Goal: Communication & Community: Answer question/provide support

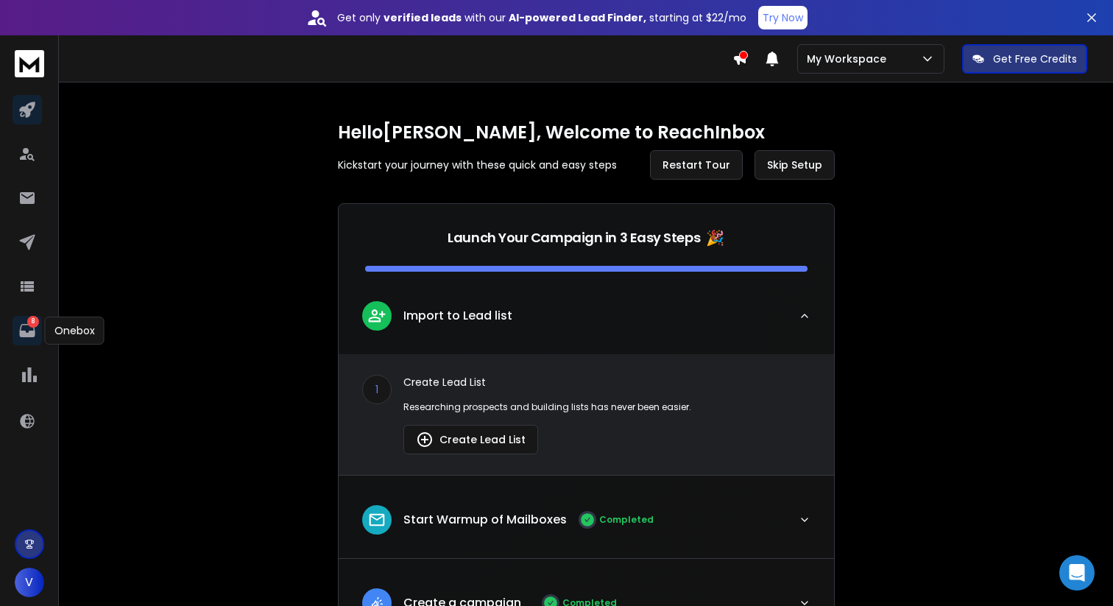
click at [37, 322] on p "8" at bounding box center [33, 322] width 12 height 12
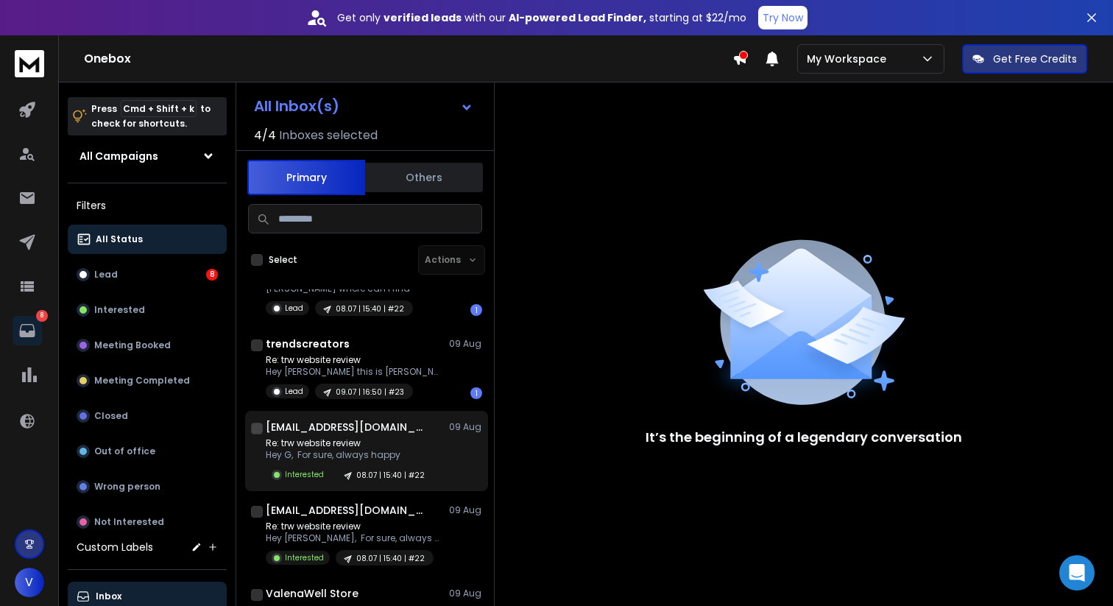
scroll to position [550, 0]
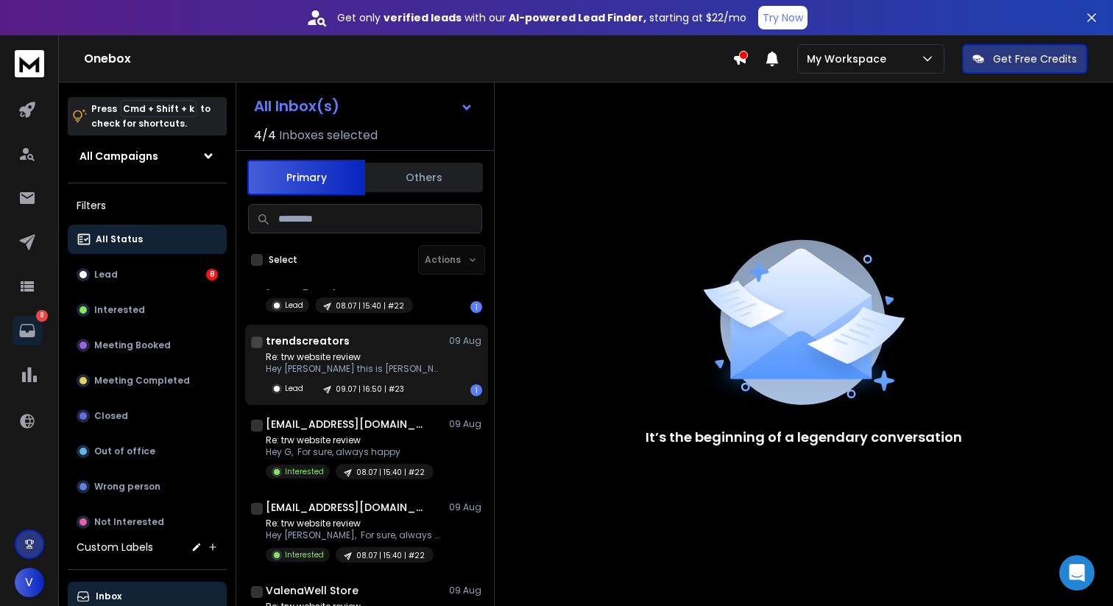
click at [393, 391] on p "09.07 | 16:50 | #23" at bounding box center [370, 389] width 68 height 11
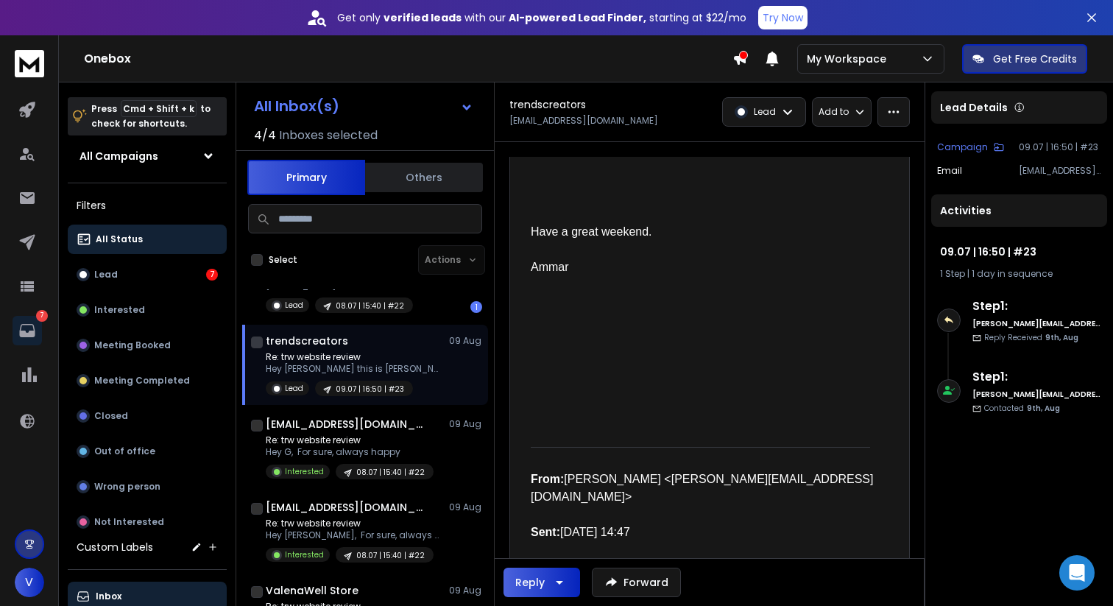
scroll to position [294, 0]
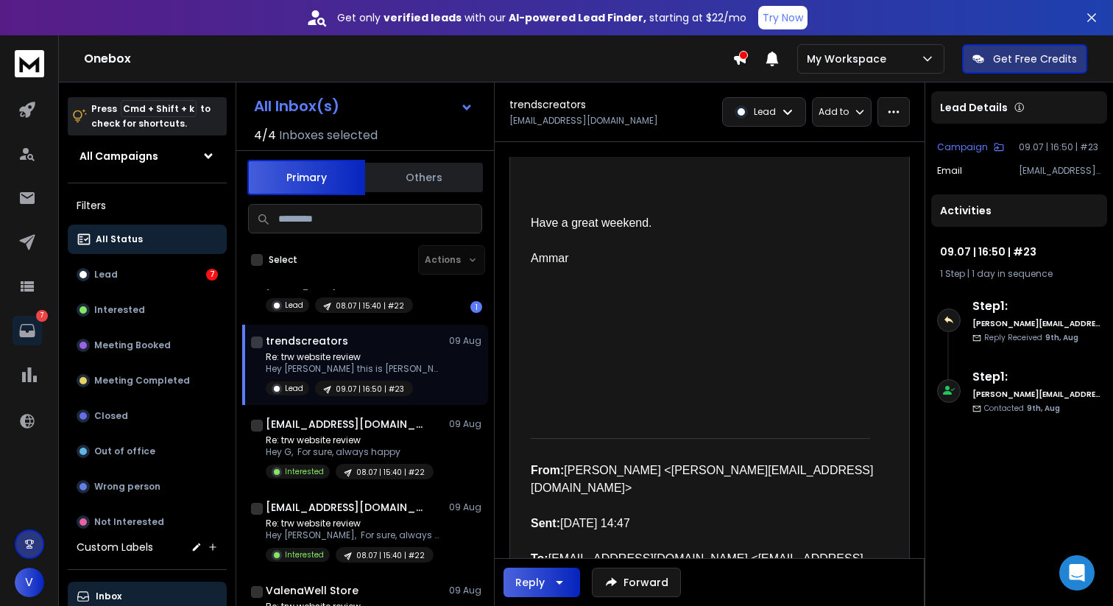
click at [527, 593] on button "Reply" at bounding box center [542, 582] width 77 height 29
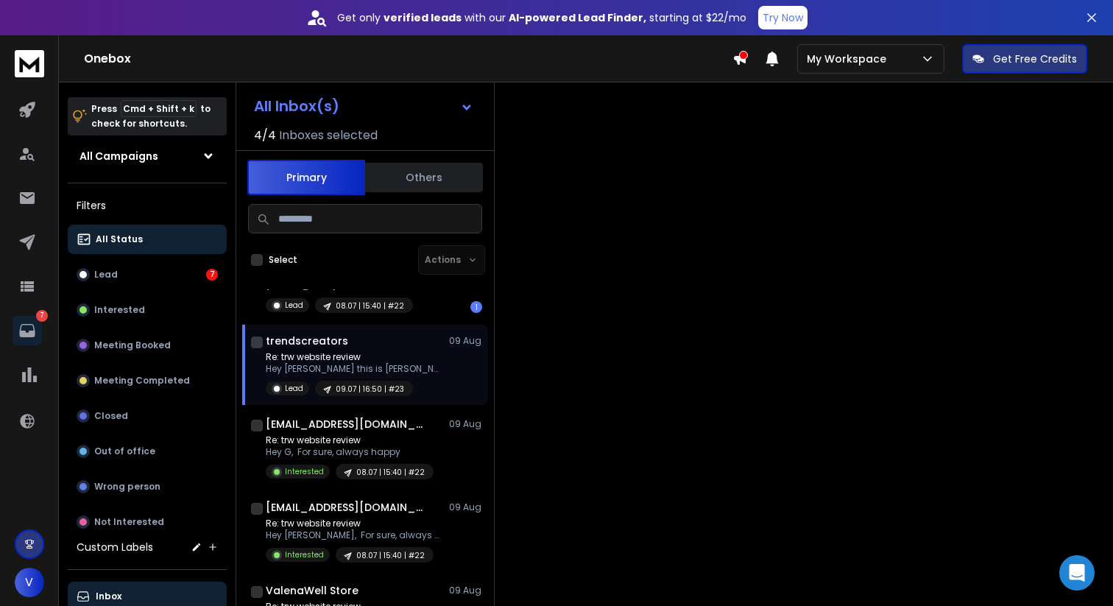
scroll to position [0, 0]
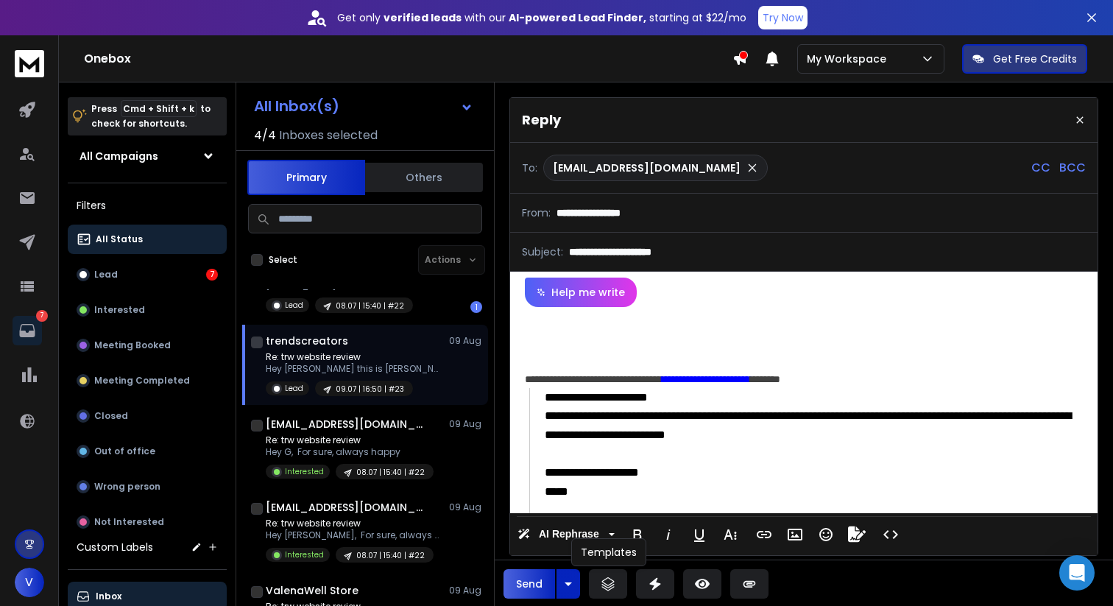
click at [605, 582] on icon at bounding box center [608, 583] width 15 height 15
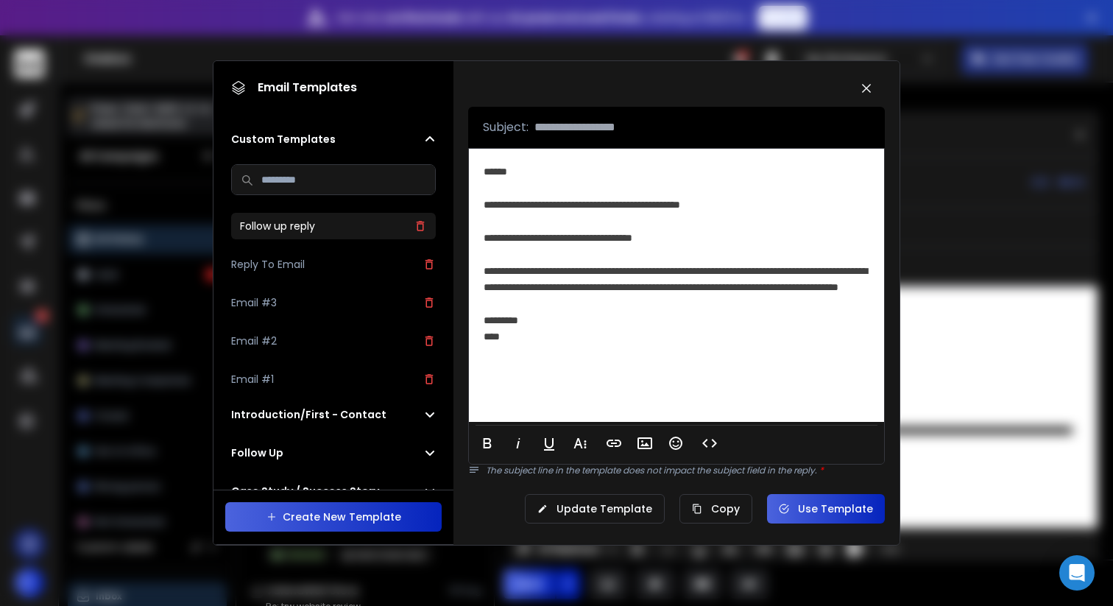
click at [303, 233] on h3 "Reply To Email" at bounding box center [277, 226] width 75 height 15
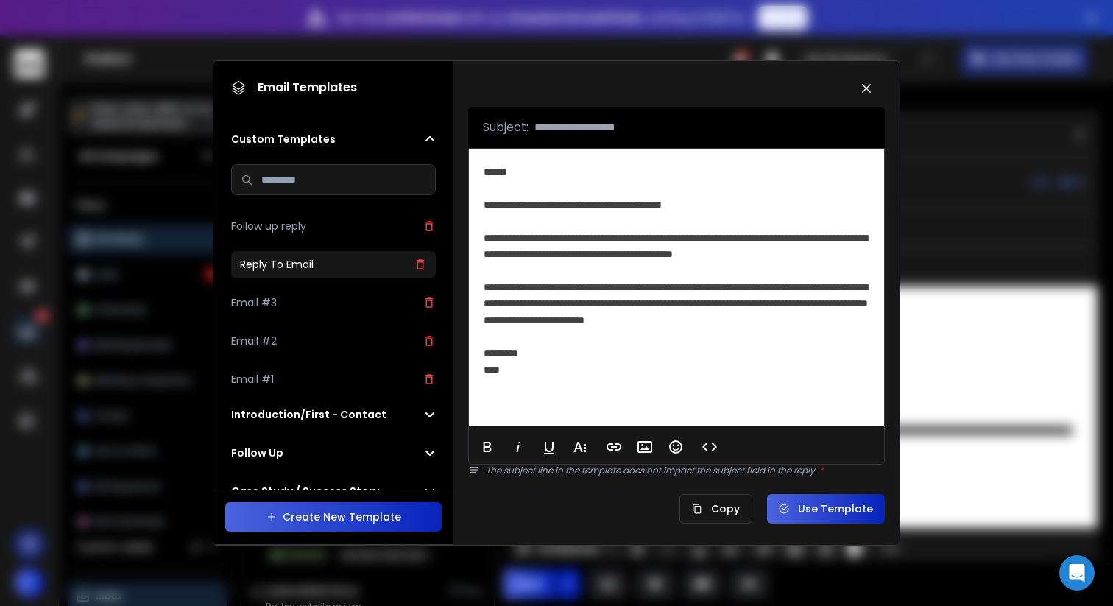
click at [808, 512] on button "Use Template" at bounding box center [826, 508] width 118 height 29
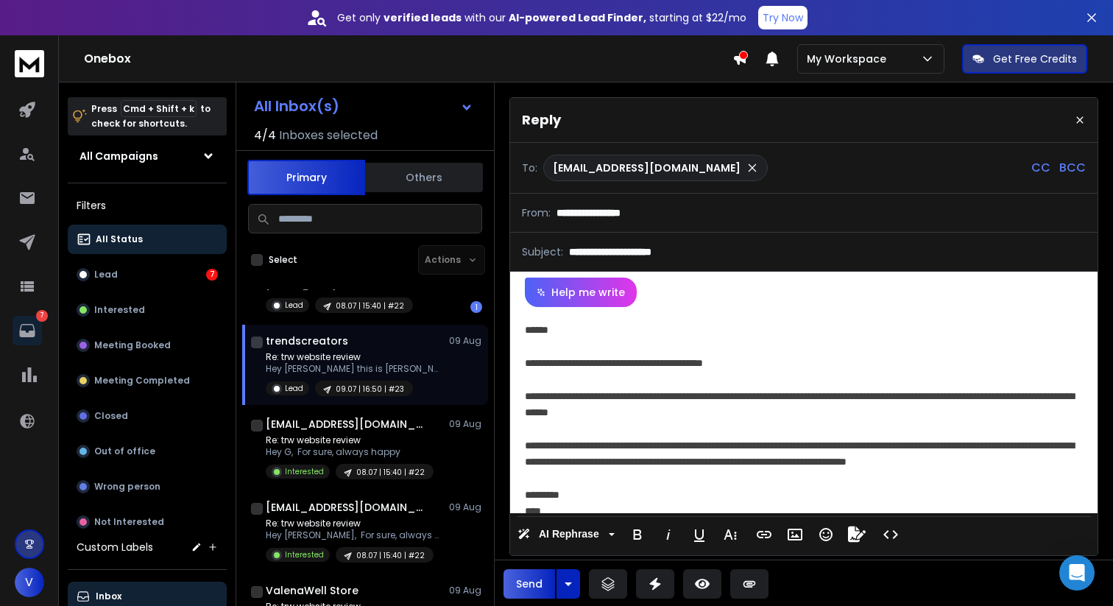
click at [550, 331] on div "**********" at bounding box center [802, 421] width 554 height 198
click at [525, 584] on button "Send" at bounding box center [530, 583] width 52 height 29
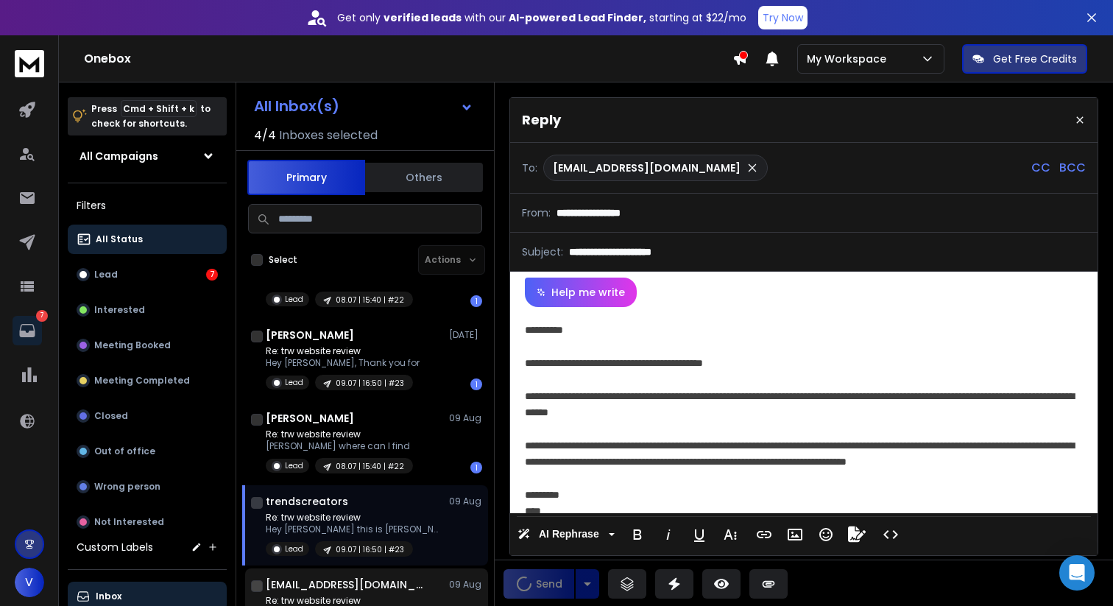
scroll to position [387, 0]
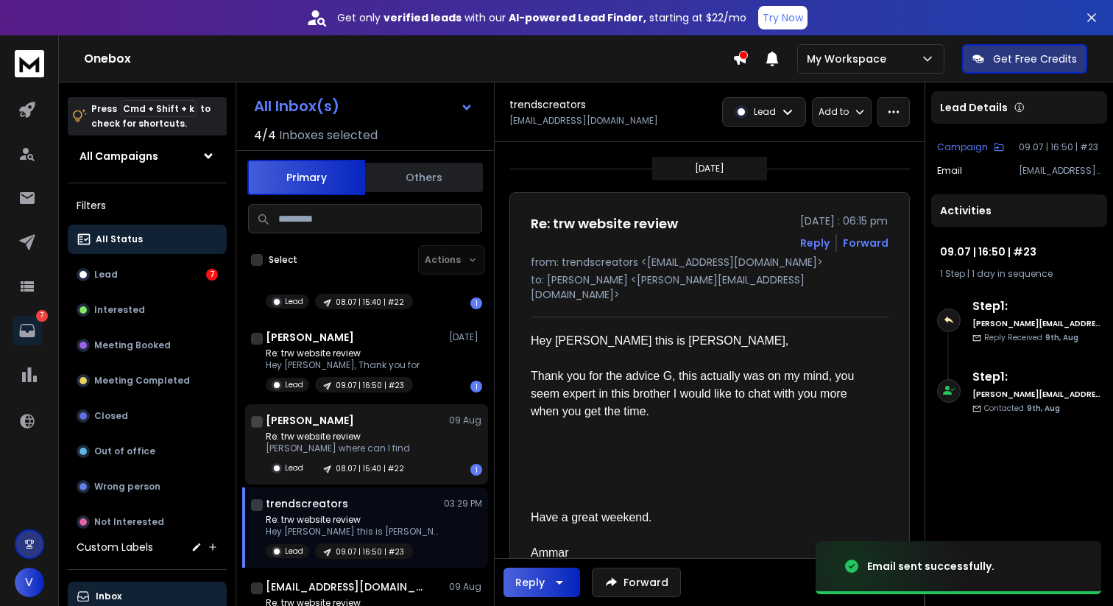
click at [417, 437] on div "Re: trw website review [PERSON_NAME] where can I find Lead 08.07 | 15:40 | #22 1" at bounding box center [374, 453] width 216 height 45
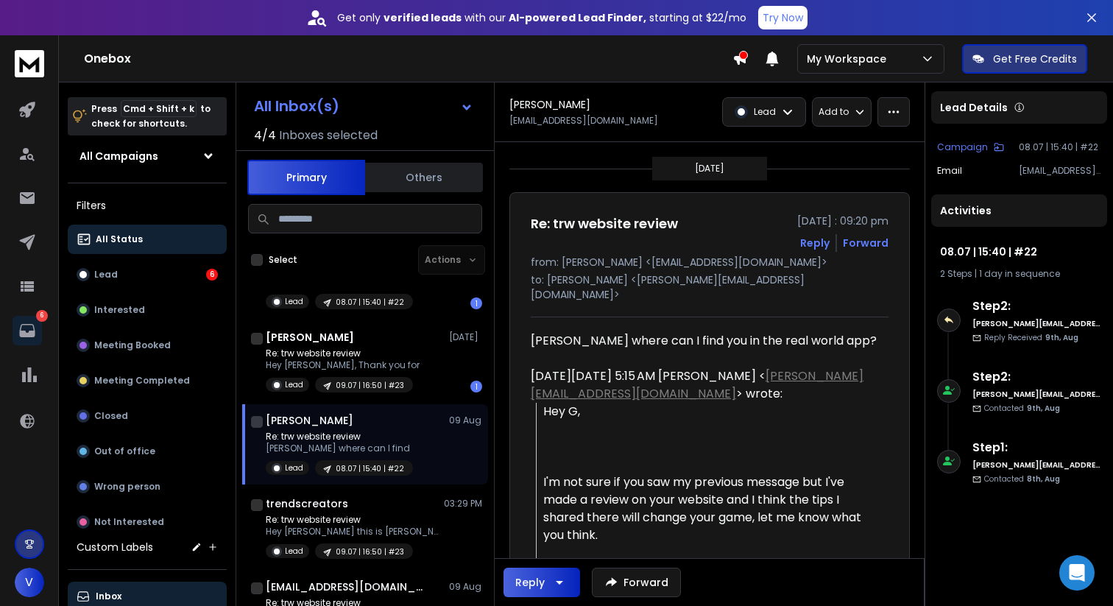
click at [528, 578] on div "Reply" at bounding box center [529, 582] width 29 height 15
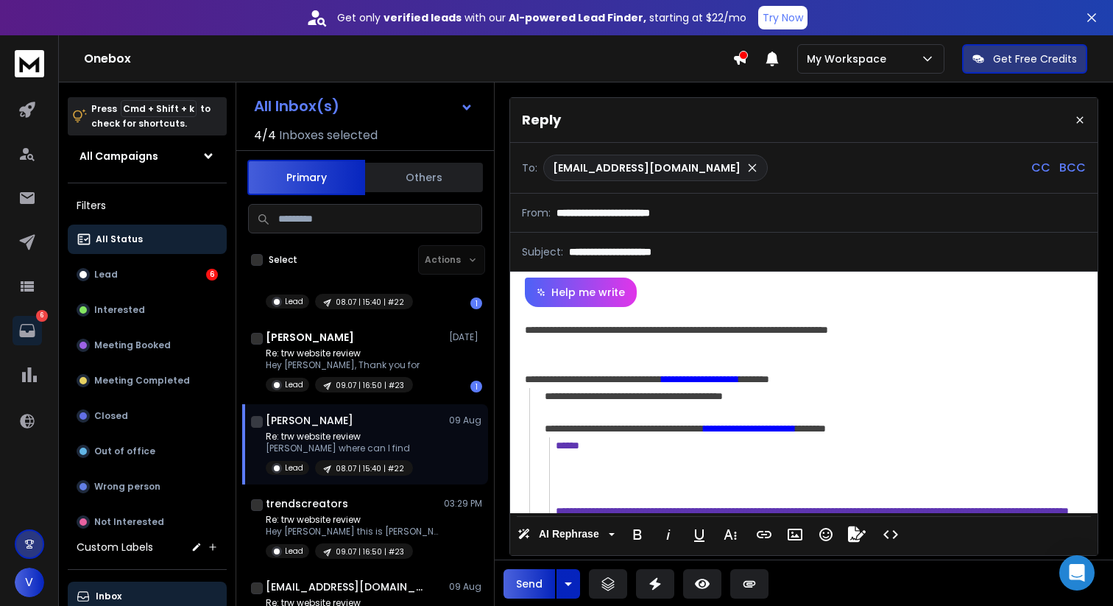
click at [538, 591] on button "Send" at bounding box center [530, 583] width 52 height 29
